Goal: Check status: Check status

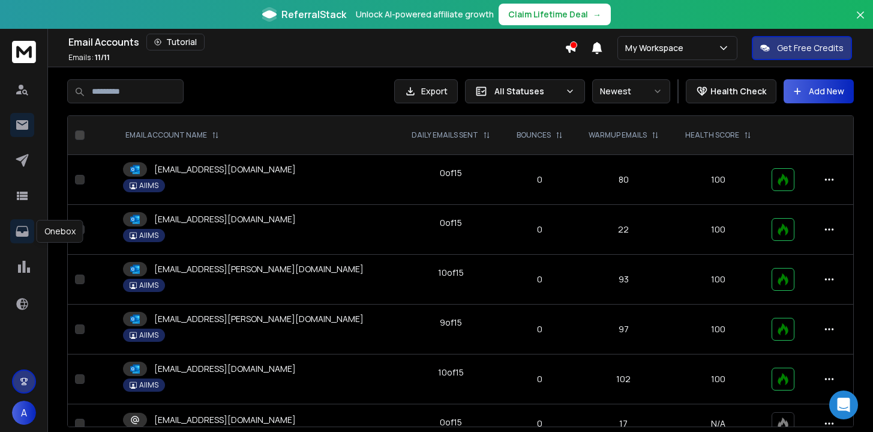
click at [20, 239] on link at bounding box center [22, 231] width 24 height 24
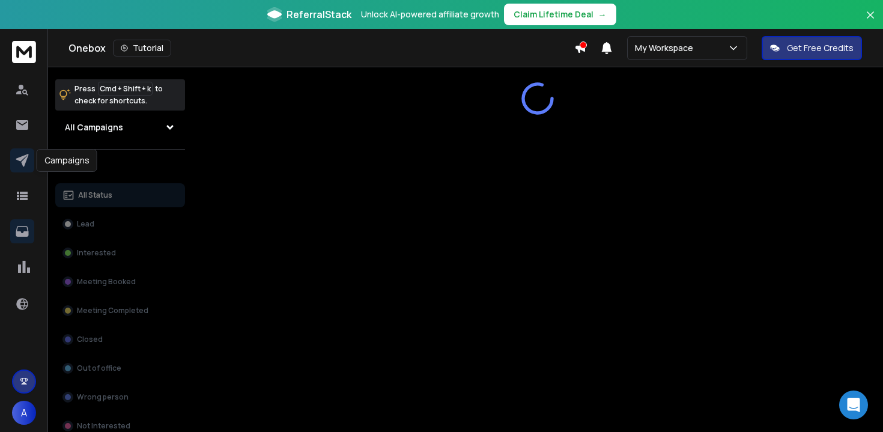
click at [28, 167] on icon at bounding box center [22, 160] width 14 height 14
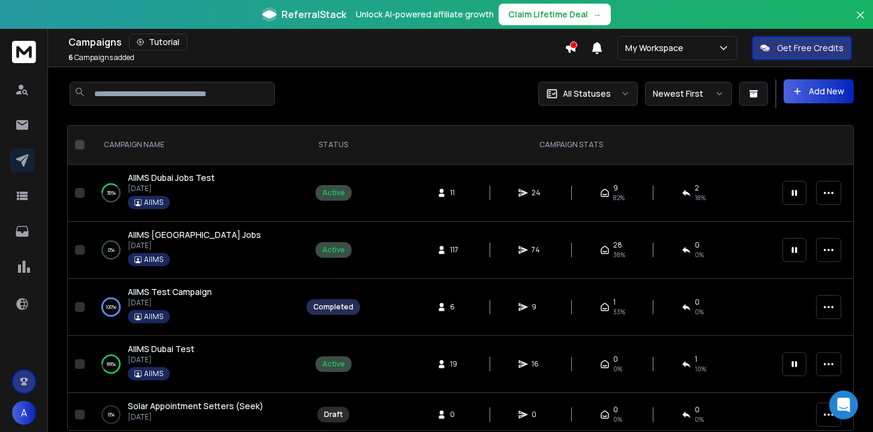
click at [172, 235] on span "AIIMS [GEOGRAPHIC_DATA] Jobs" at bounding box center [194, 234] width 133 height 11
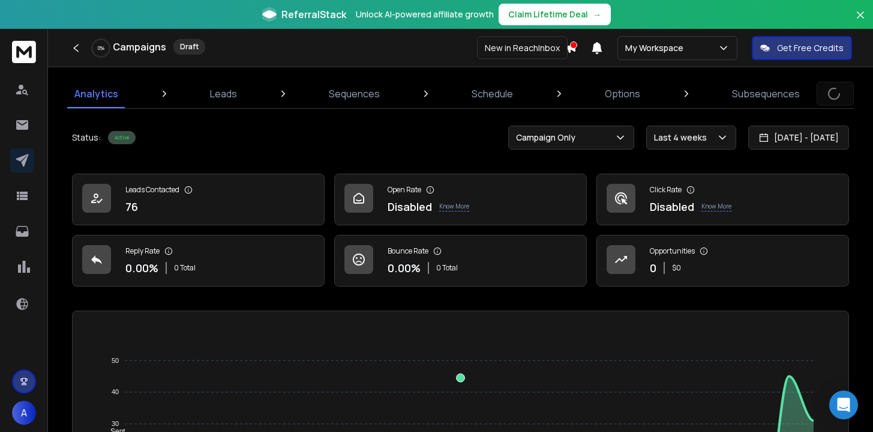
click at [576, 49] on icon at bounding box center [571, 48] width 10 height 10
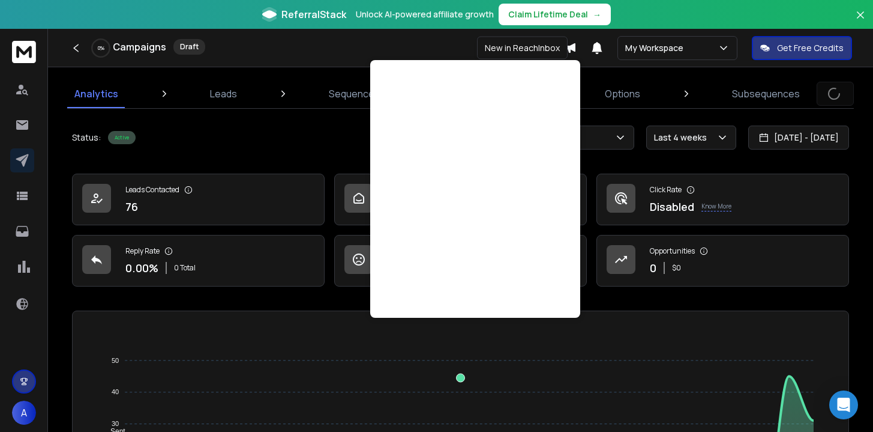
click at [576, 49] on icon at bounding box center [571, 48] width 10 height 10
